Goal: Task Accomplishment & Management: Manage account settings

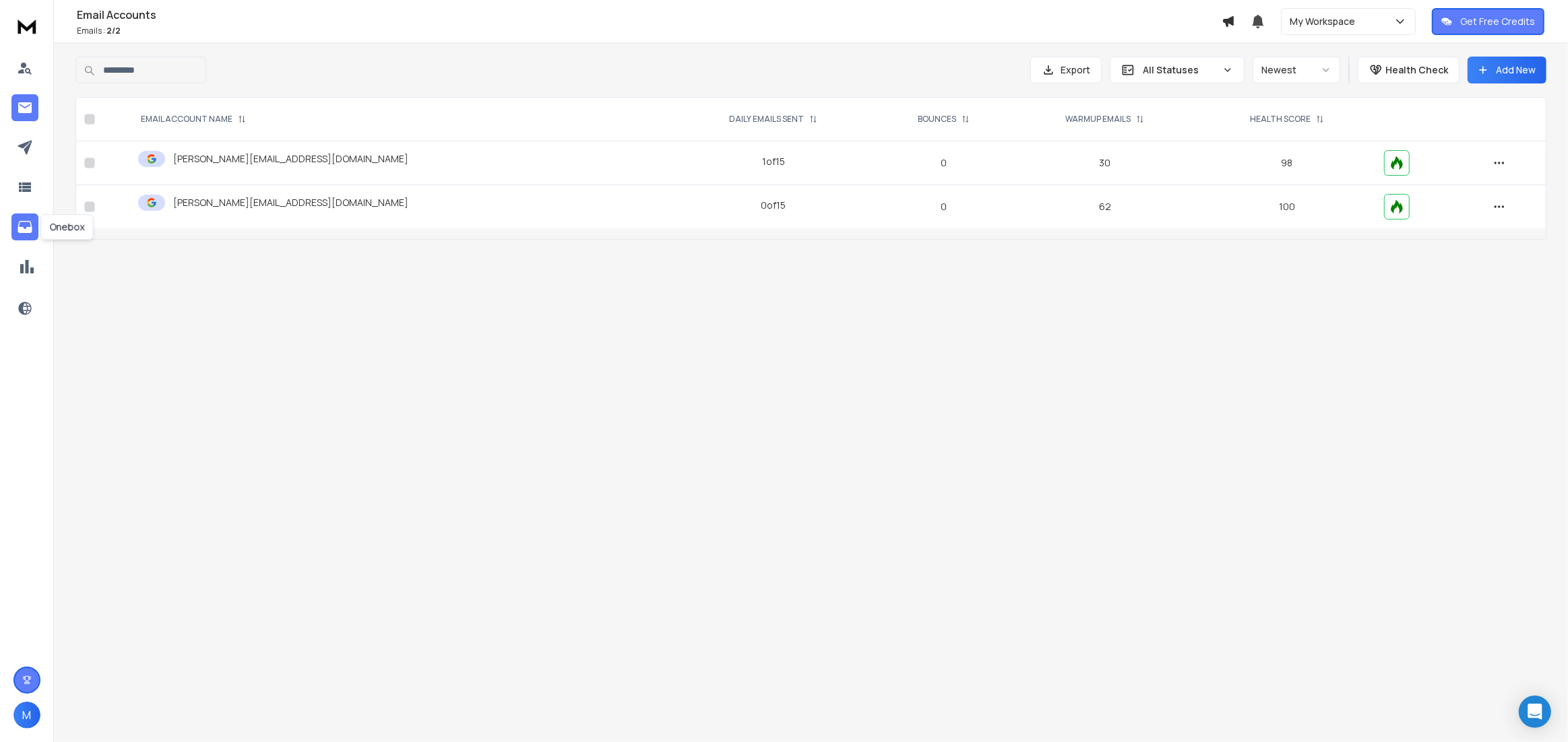
click at [25, 239] on link at bounding box center [25, 227] width 27 height 27
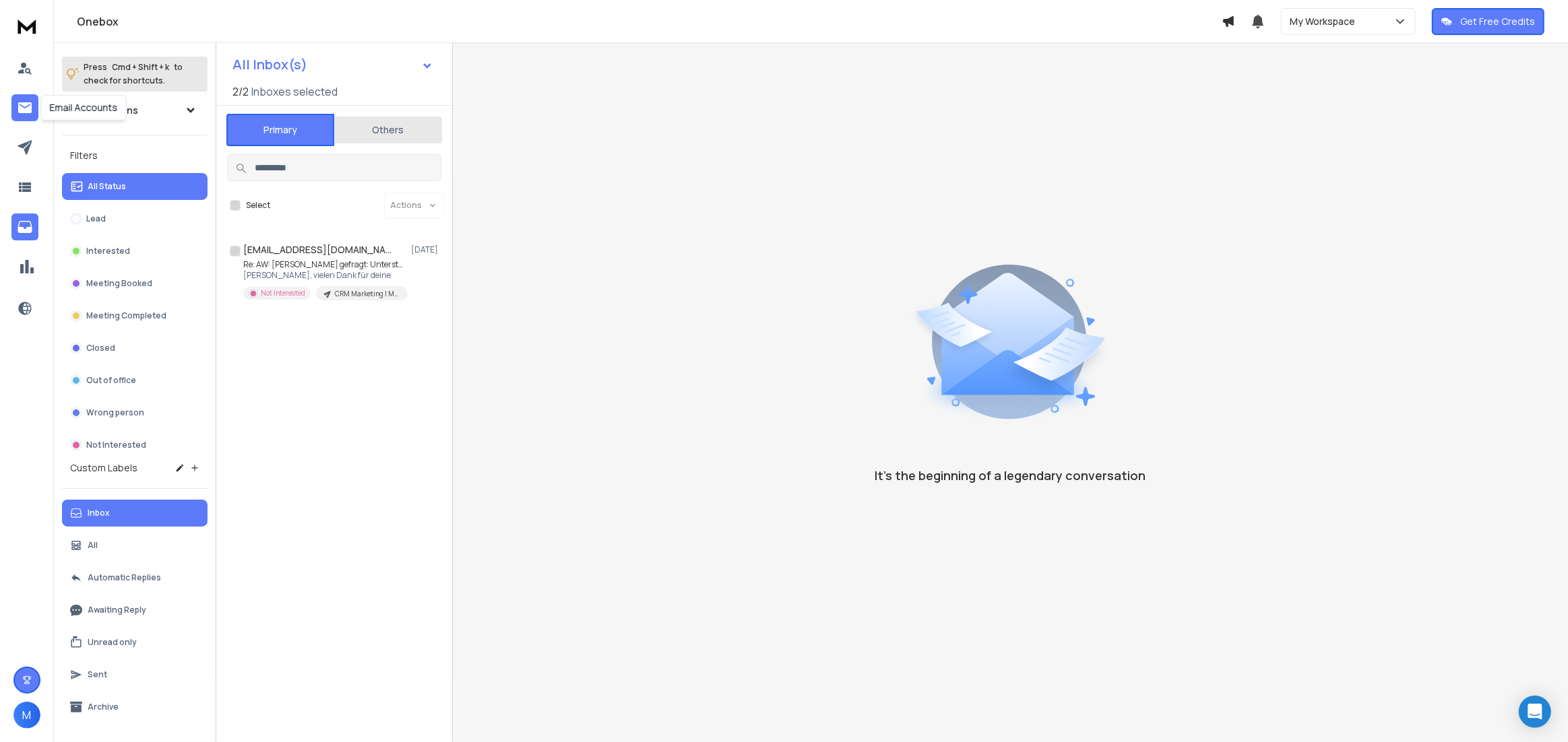
click at [16, 100] on icon at bounding box center [24, 107] width 16 height 16
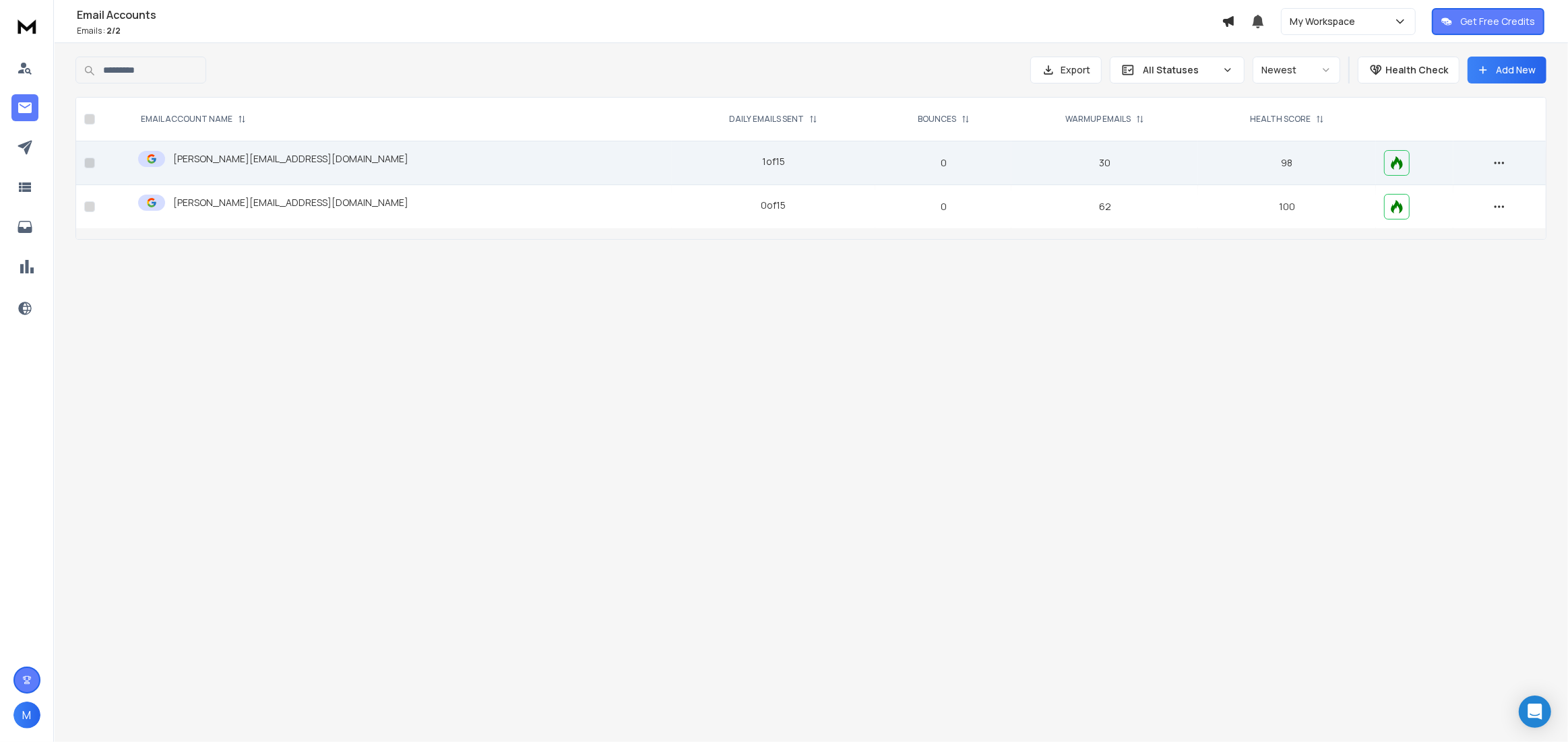
click at [231, 159] on p "[PERSON_NAME][EMAIL_ADDRESS][DOMAIN_NAME]" at bounding box center [290, 159] width 235 height 14
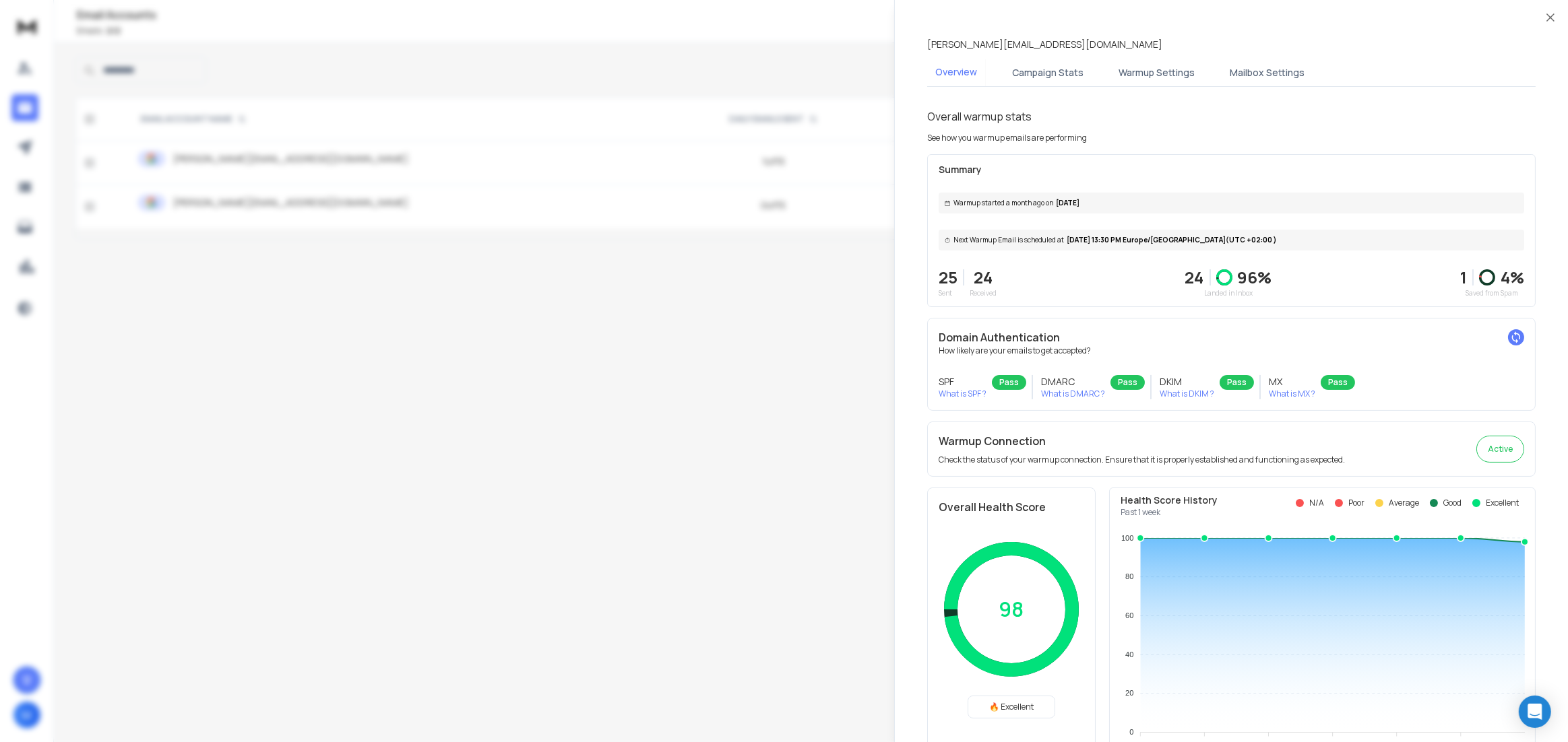
click at [1069, 67] on button "Campaign Stats" at bounding box center [1048, 72] width 88 height 30
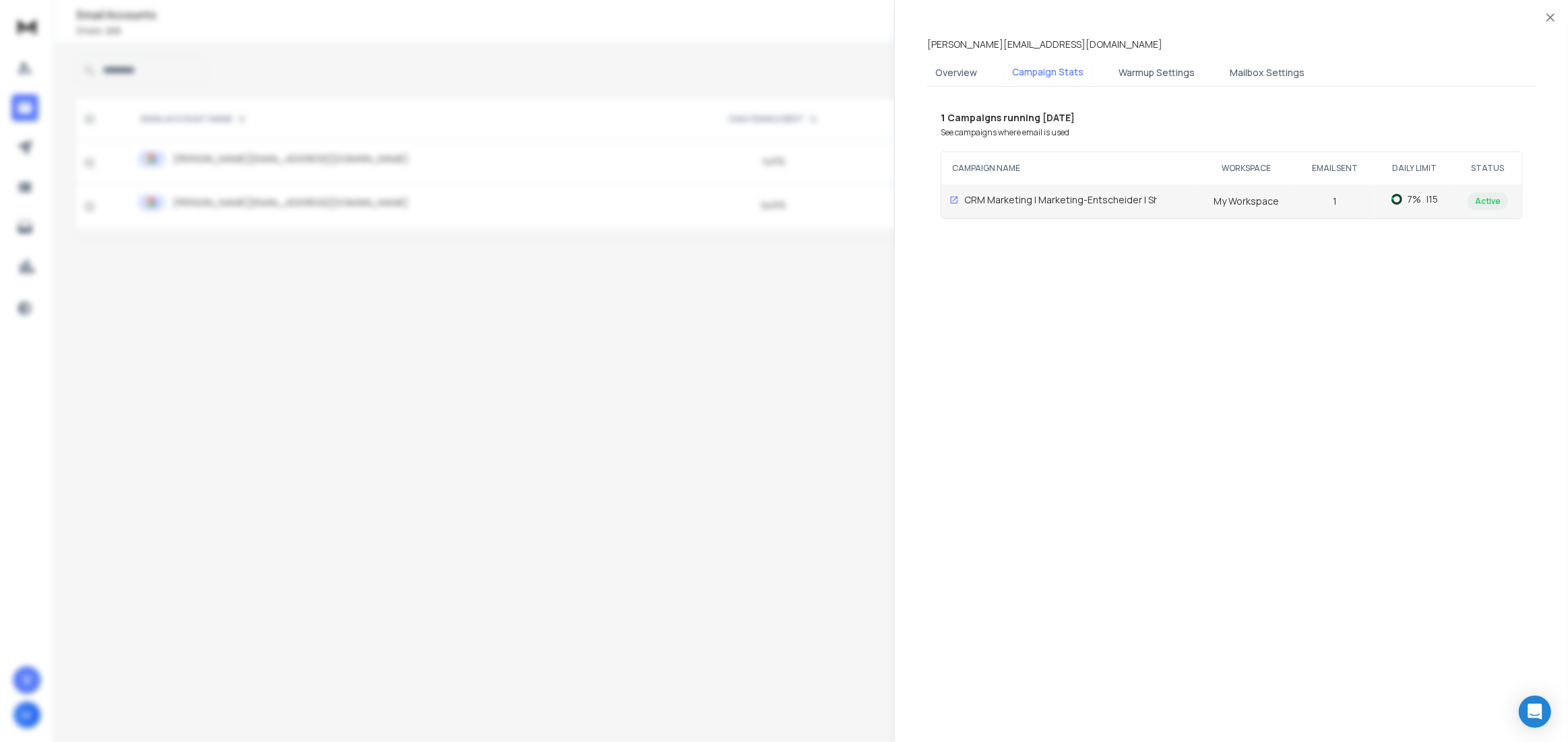
click at [1143, 69] on button "Warmup Settings" at bounding box center [1157, 72] width 93 height 30
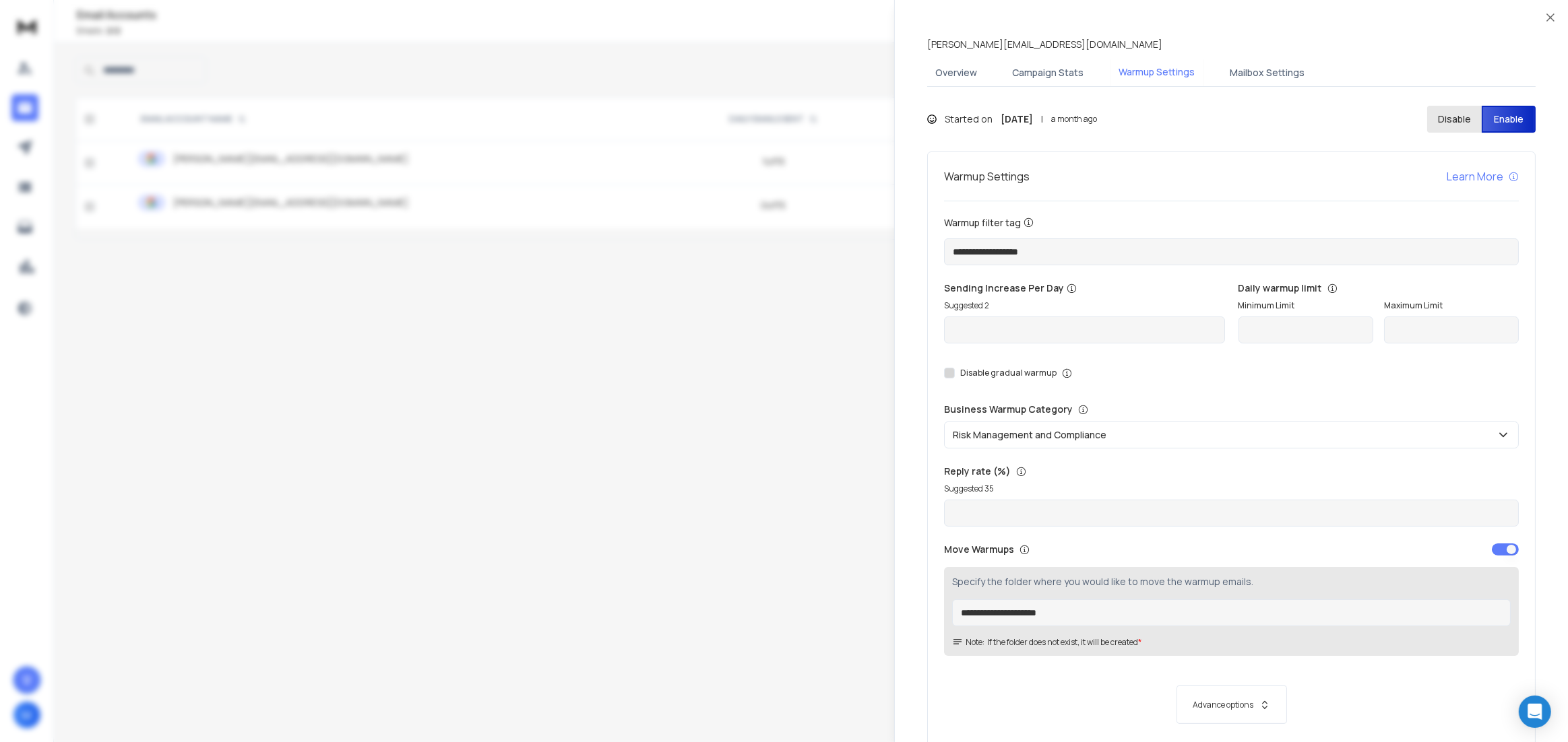
click at [1223, 63] on button "Mailbox Settings" at bounding box center [1267, 72] width 91 height 30
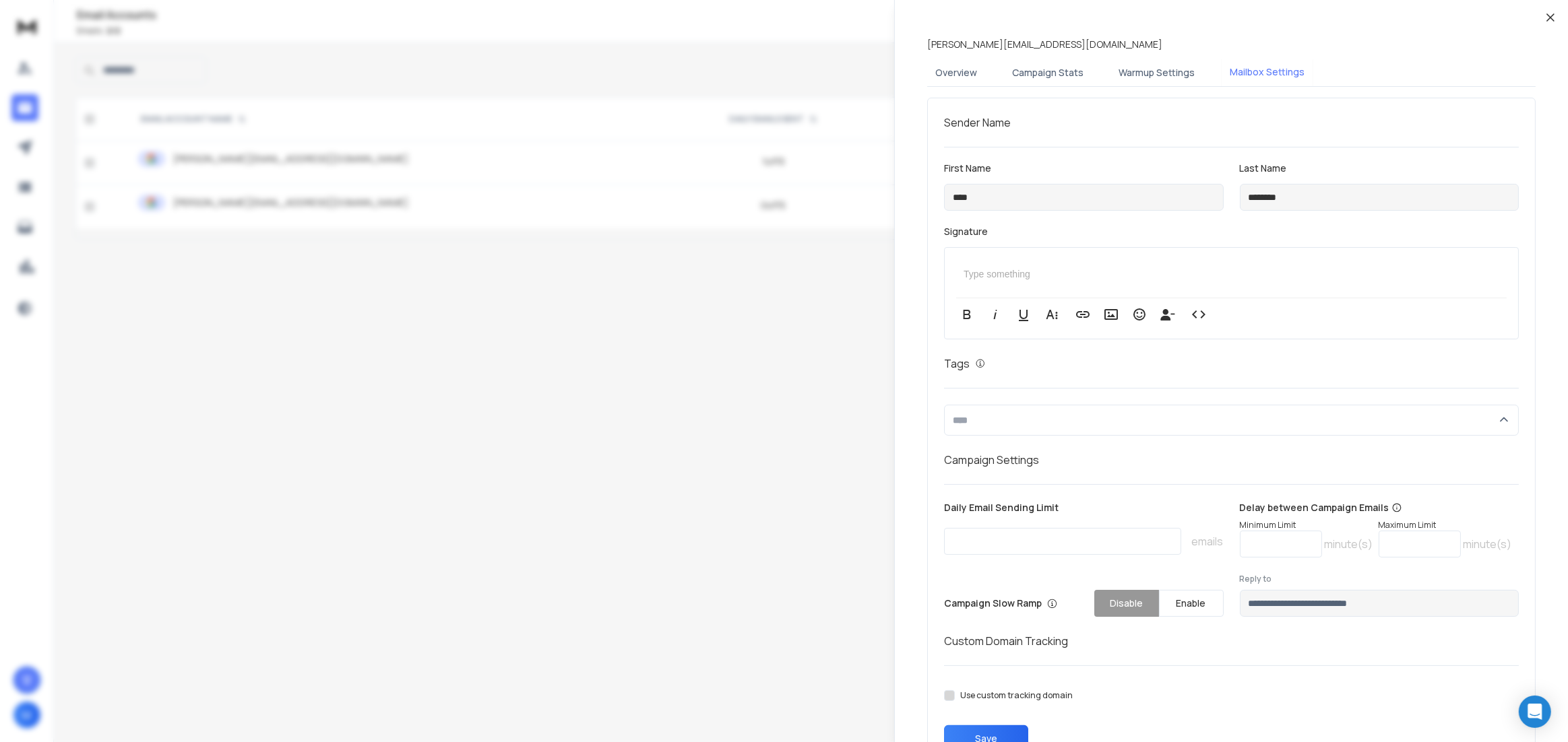
click at [1548, 19] on icon "button" at bounding box center [1551, 17] width 7 height 7
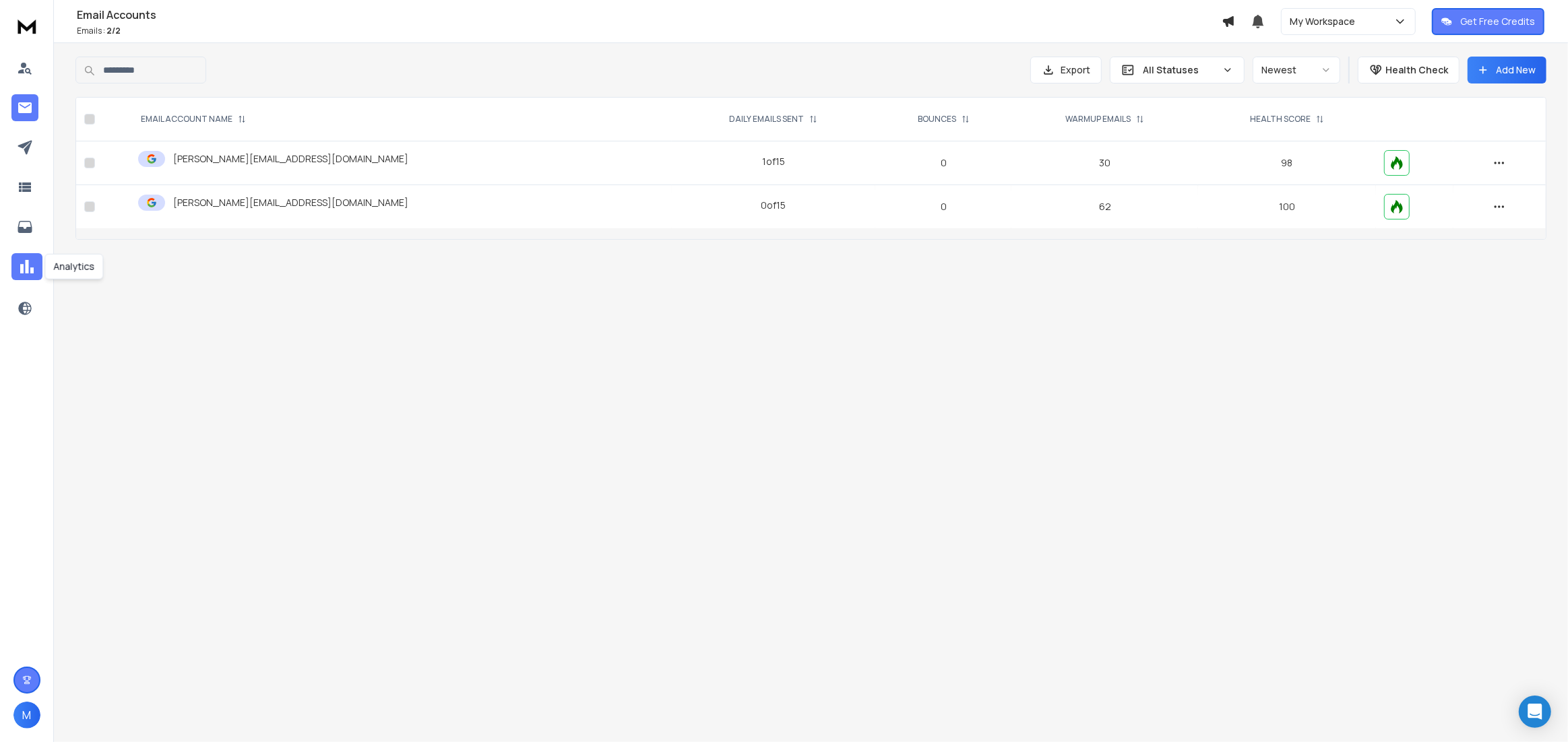
click at [21, 252] on link at bounding box center [27, 267] width 31 height 31
